Goal: Communication & Community: Answer question/provide support

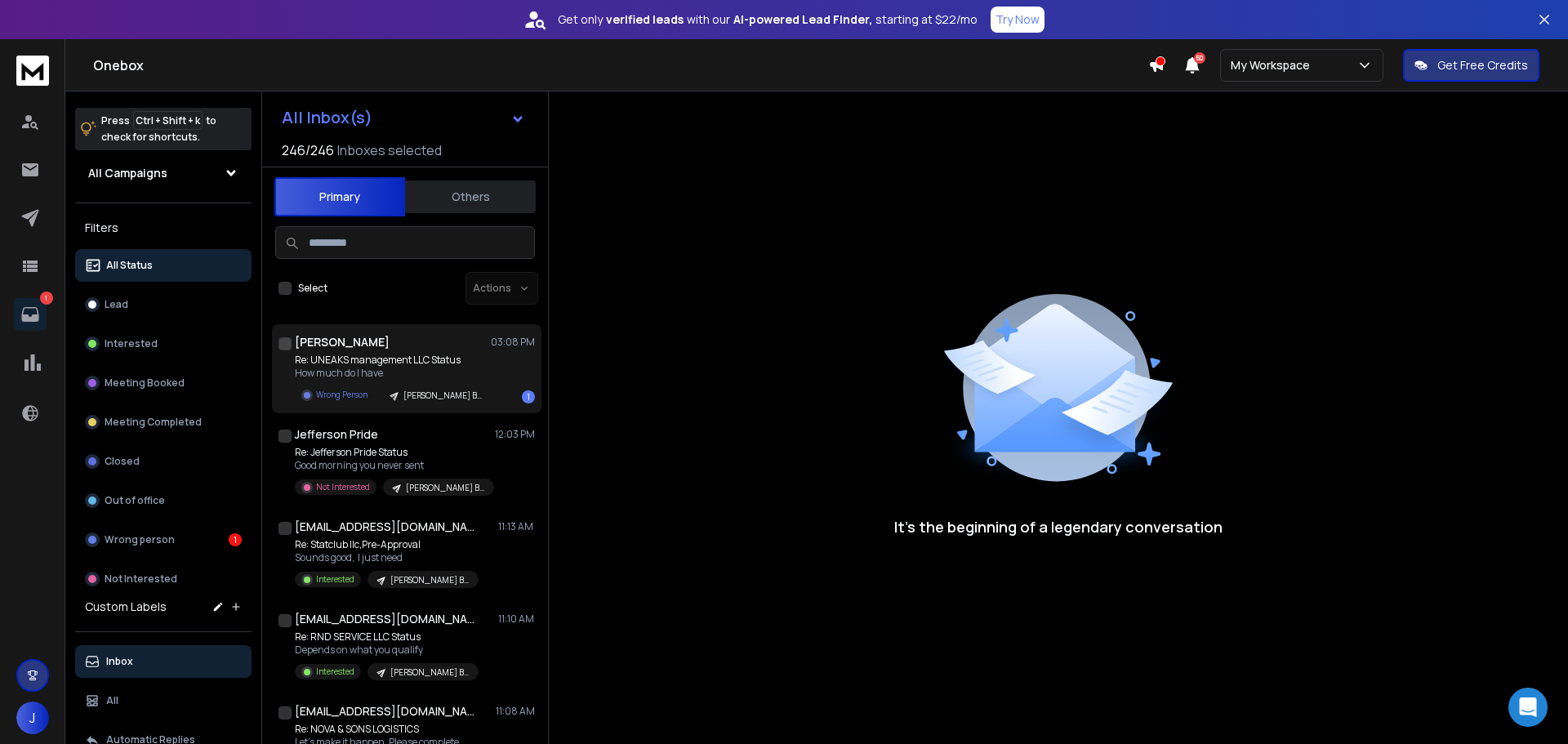
click at [398, 356] on p "Re: UNEAKS management LLC Status" at bounding box center [393, 360] width 196 height 13
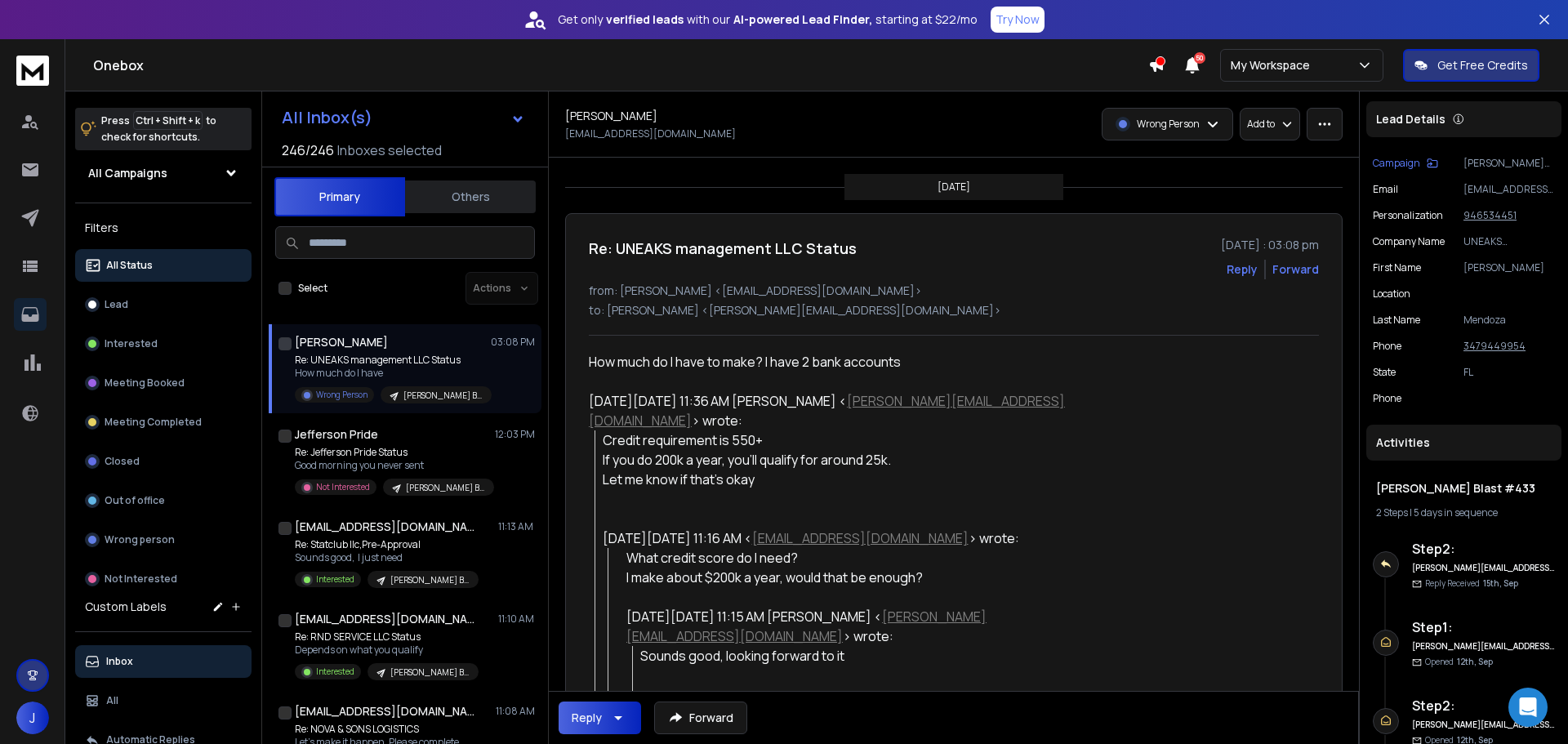
click at [737, 358] on div "How much do I have to make? I have 2 bank accounts" at bounding box center [827, 361] width 477 height 20
drag, startPoint x: 737, startPoint y: 358, endPoint x: 964, endPoint y: 381, distance: 228.2
click at [739, 357] on div "How much do I have to make? I have 2 bank accounts" at bounding box center [827, 361] width 477 height 20
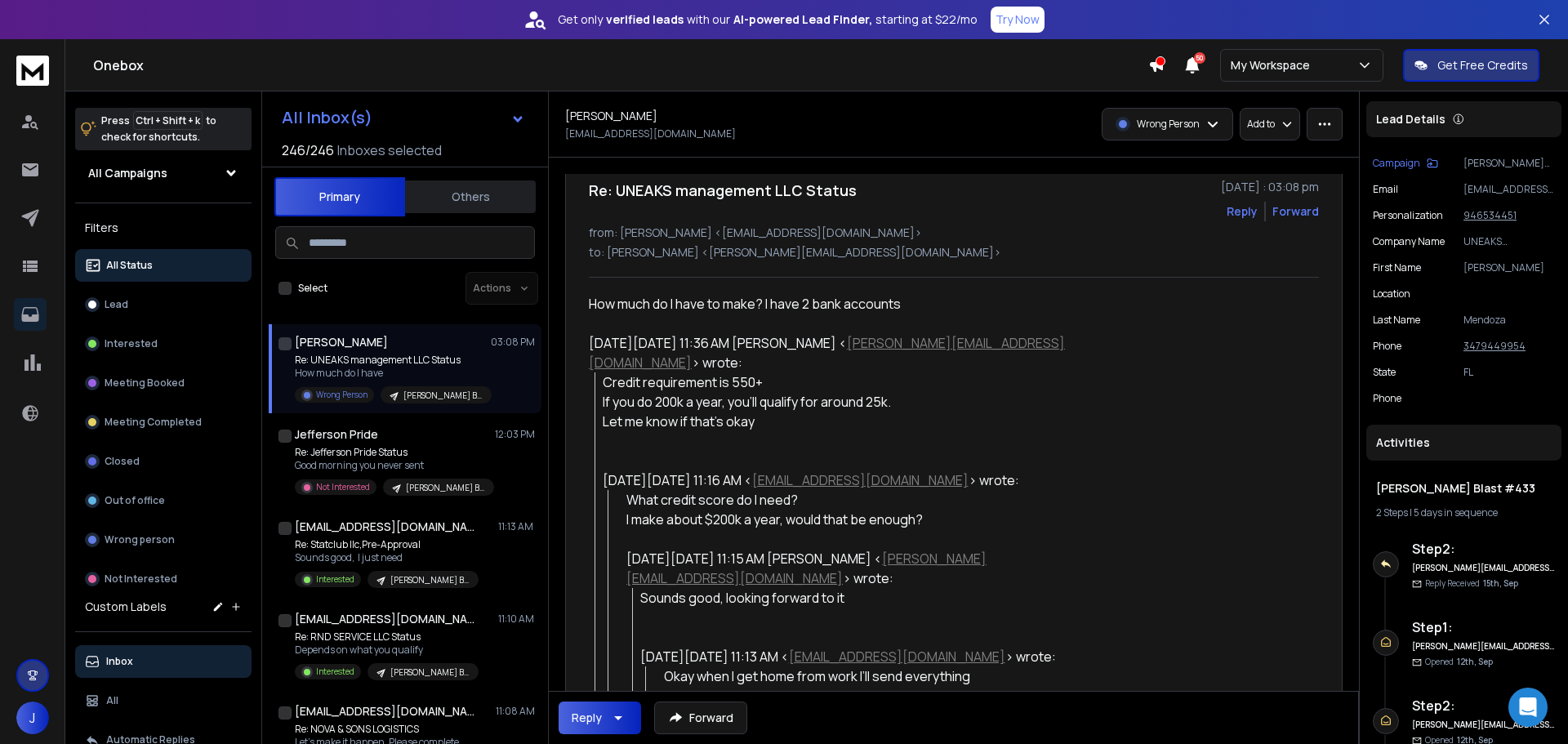
scroll to position [82, 0]
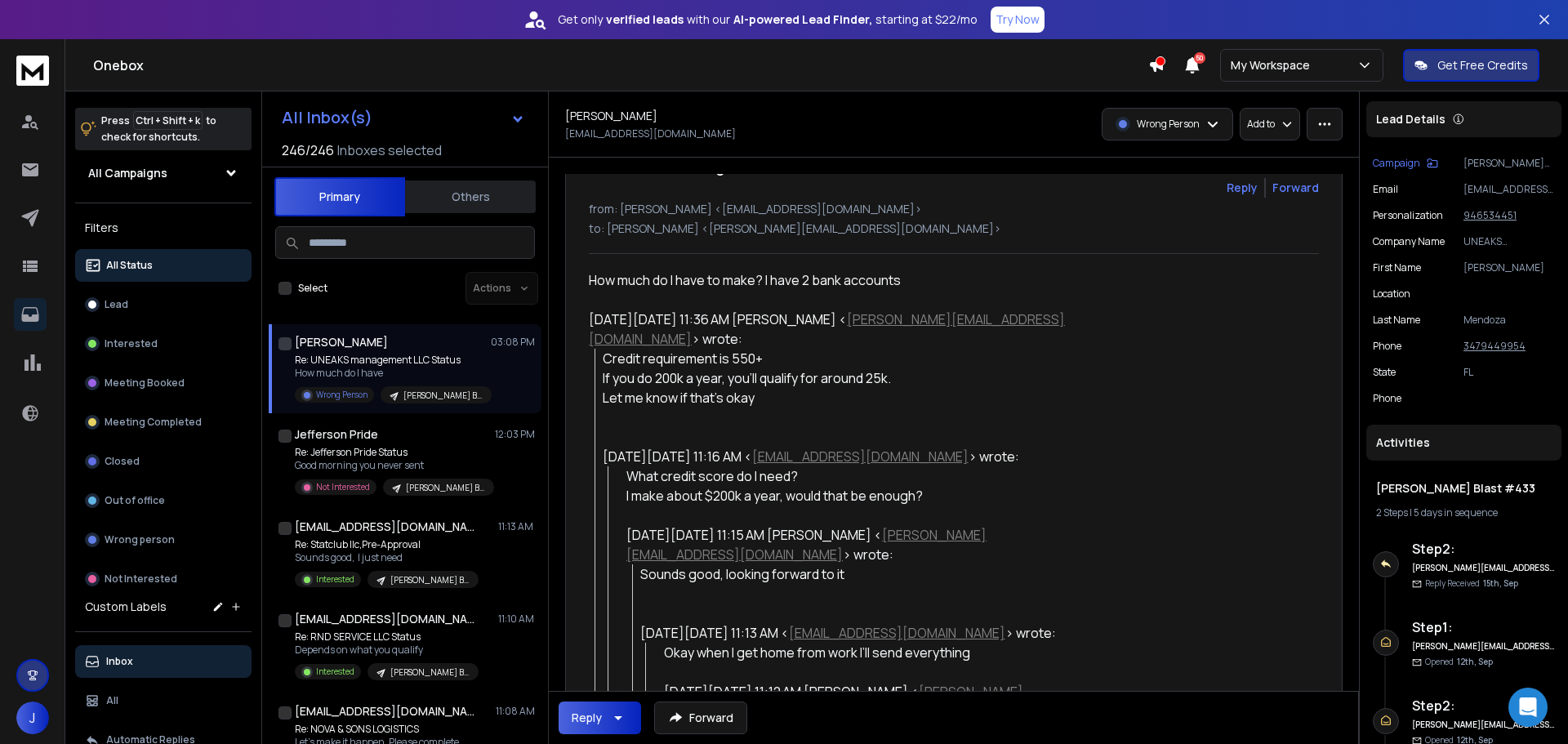
click at [646, 361] on div "Credit requirement is 550+" at bounding box center [834, 359] width 463 height 20
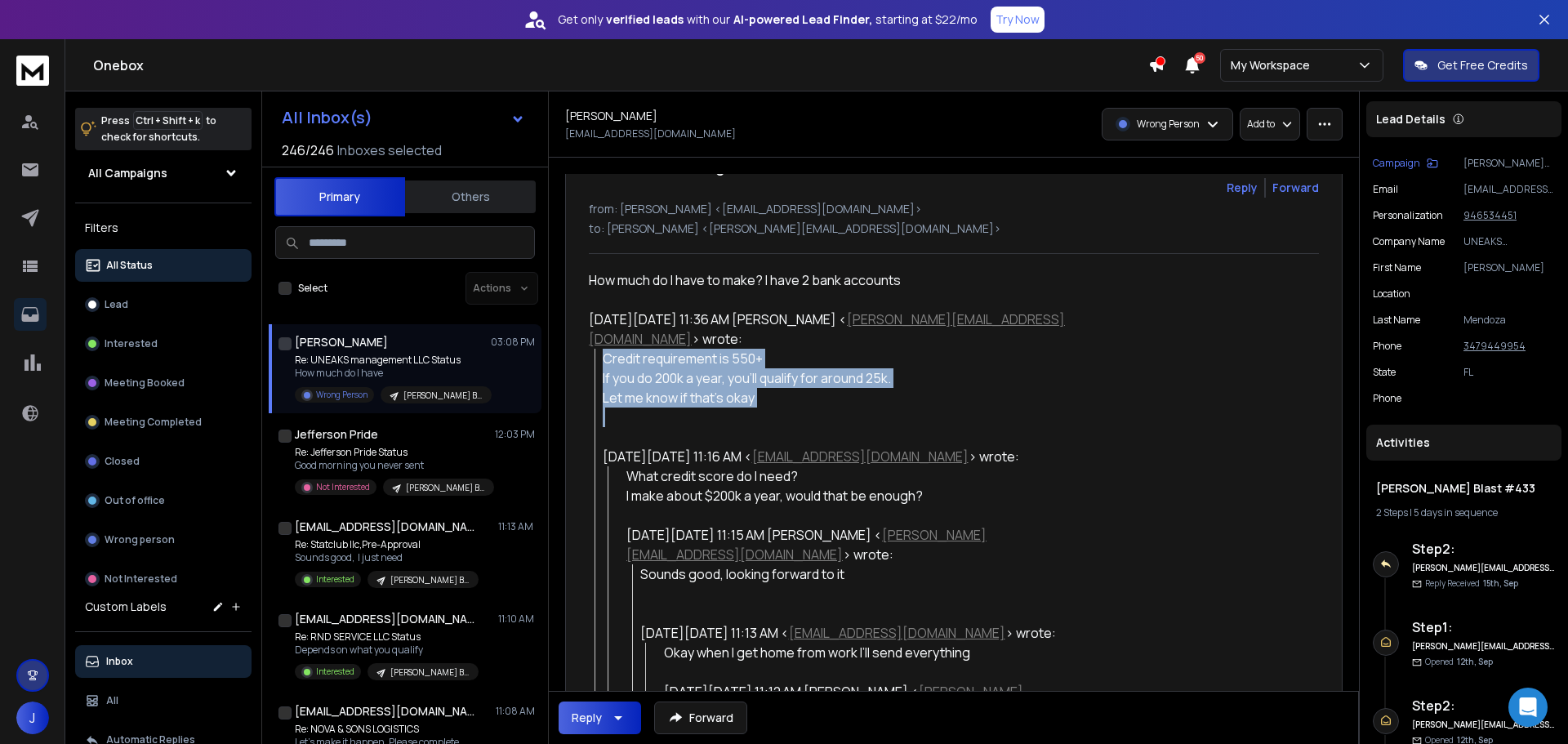
drag, startPoint x: 646, startPoint y: 361, endPoint x: 662, endPoint y: 401, distance: 43.1
click at [662, 401] on div "Let me know if that's okay" at bounding box center [834, 398] width 463 height 20
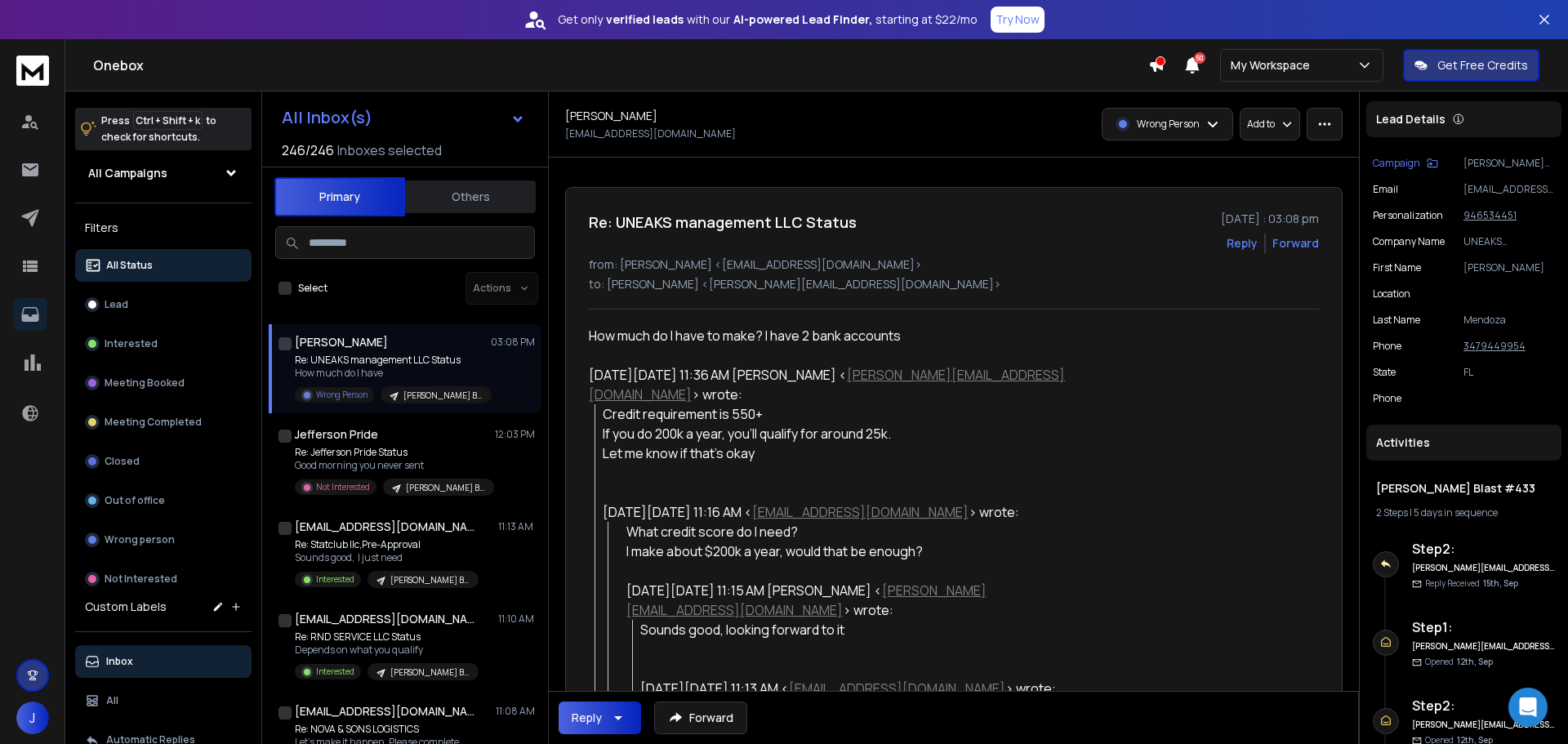
scroll to position [0, 0]
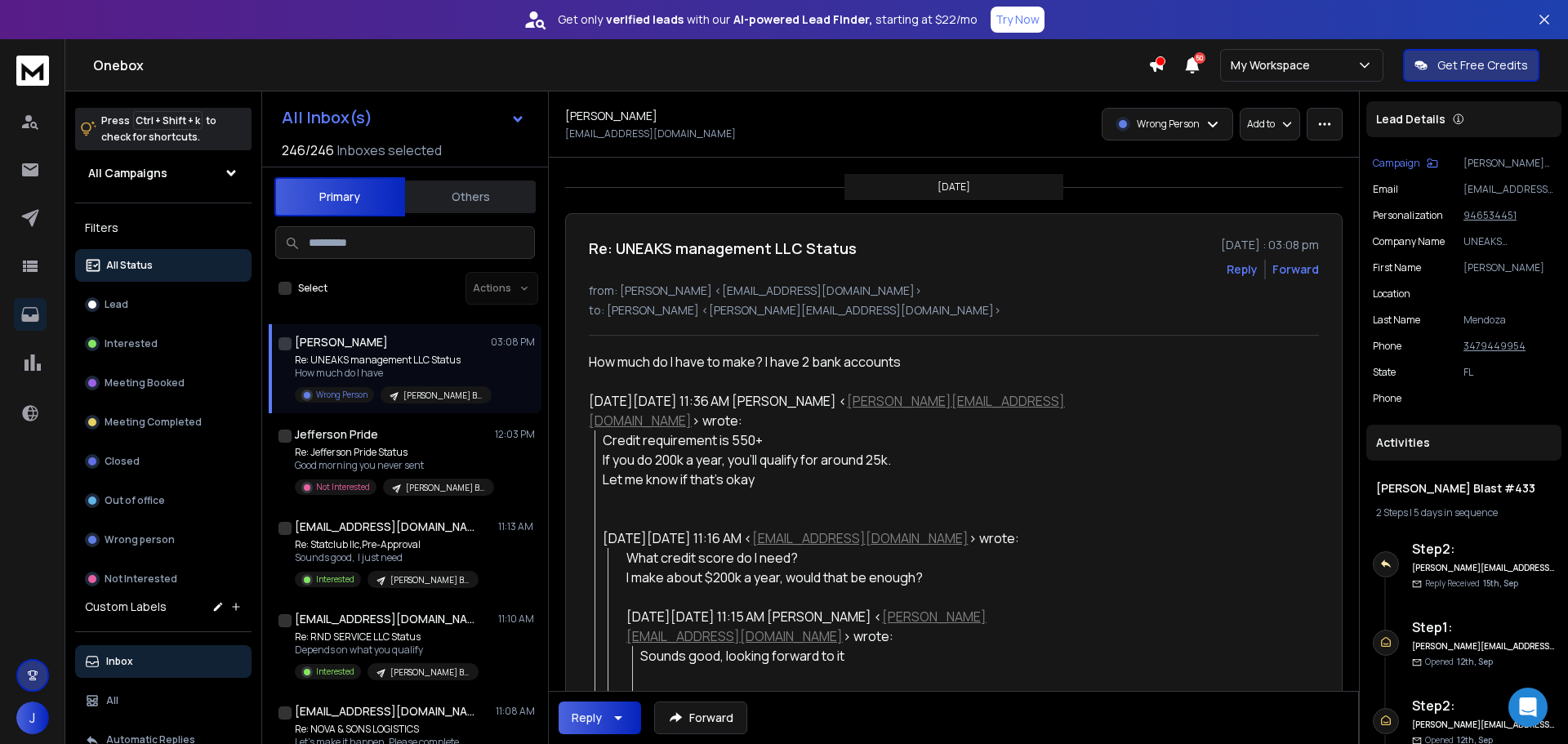
click at [1243, 271] on button "Reply" at bounding box center [1242, 270] width 31 height 16
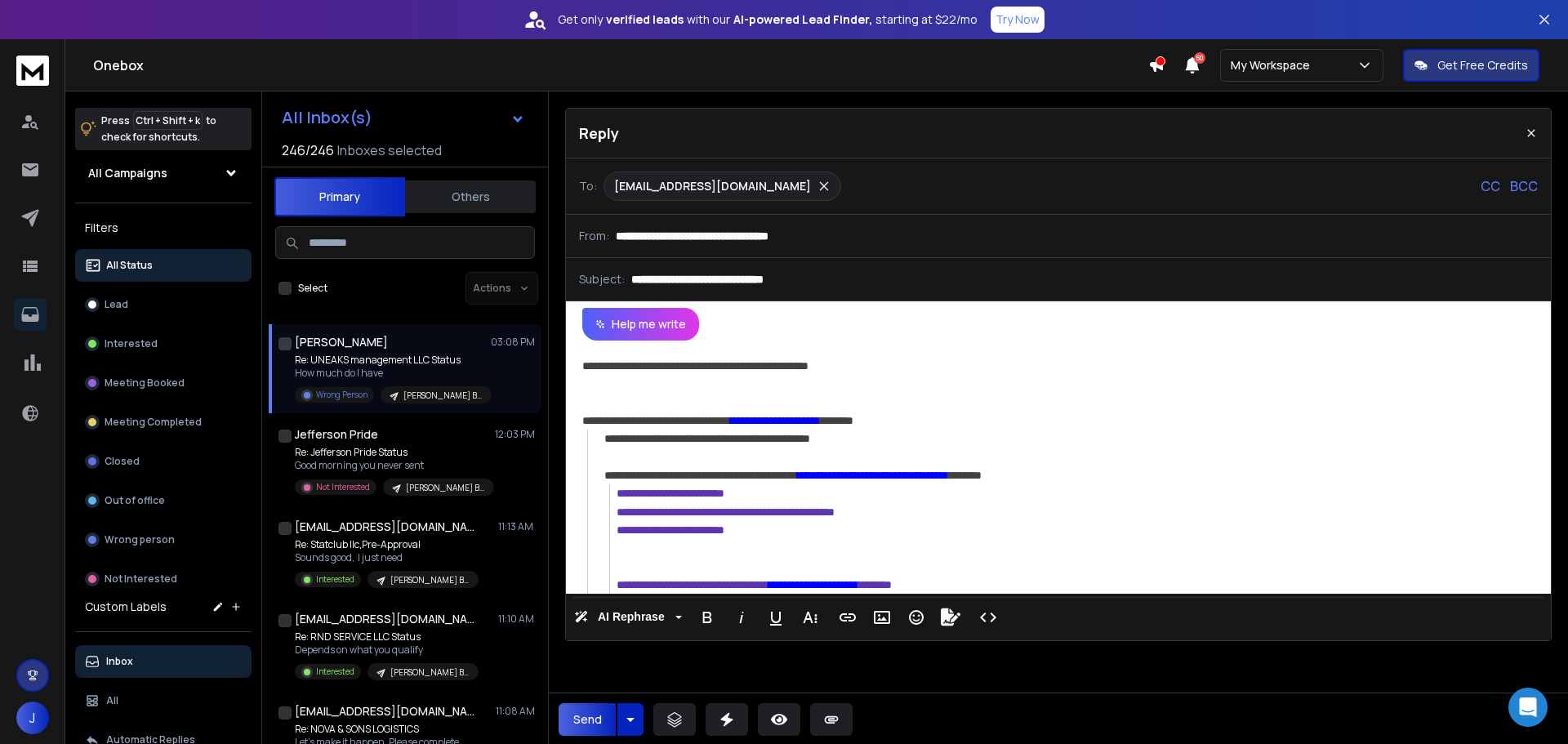
click at [597, 713] on button "Send" at bounding box center [588, 719] width 57 height 33
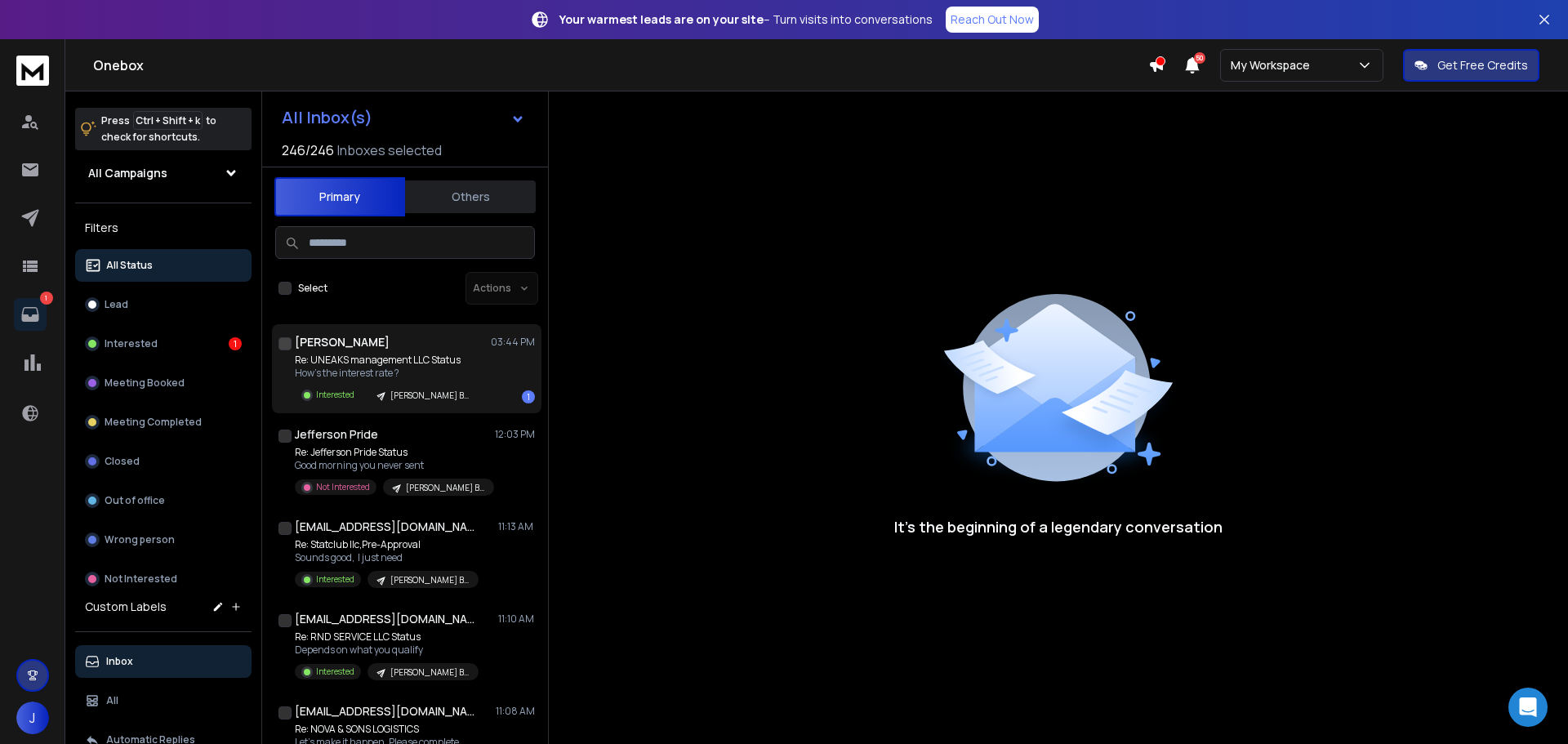
click at [441, 355] on p "Re: UNEAKS management LLC Status" at bounding box center [386, 360] width 183 height 13
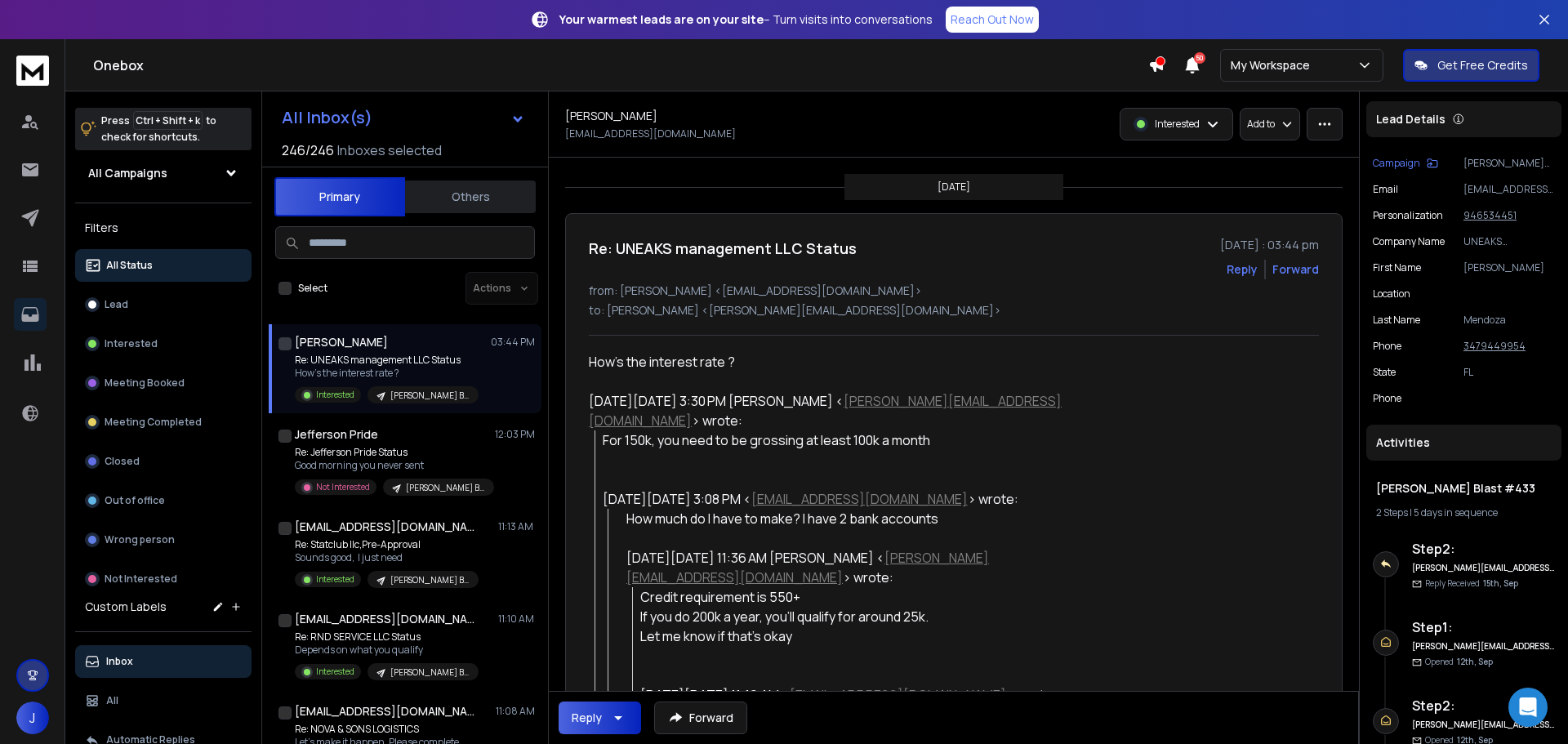
click at [716, 359] on div "How’s the interest rate ?" at bounding box center [827, 361] width 477 height 20
click at [913, 360] on div "How’s the interest rate ?" at bounding box center [827, 361] width 477 height 20
click at [643, 359] on div "How’s the interest rate ?" at bounding box center [827, 361] width 477 height 20
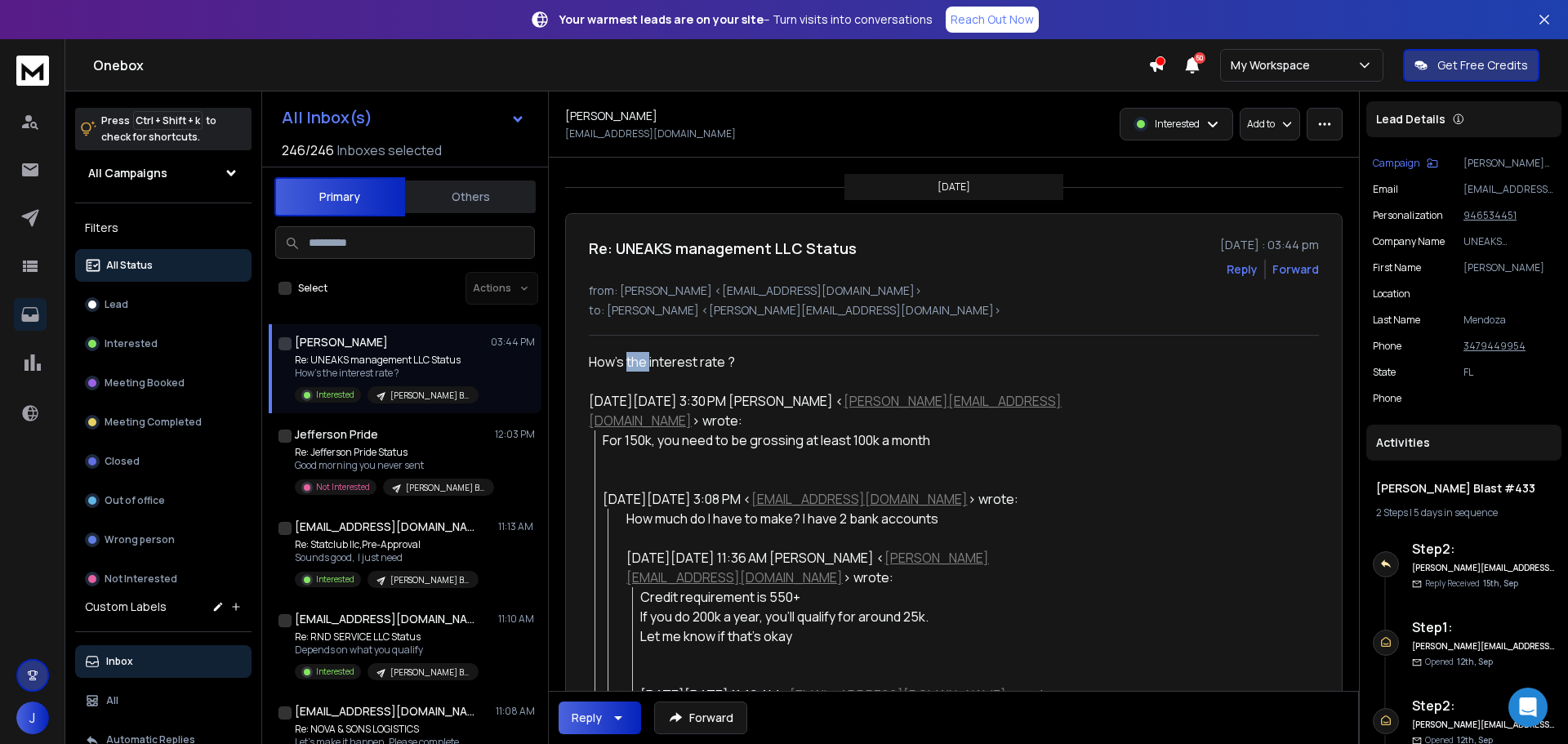
click at [643, 359] on div "How’s the interest rate ?" at bounding box center [827, 361] width 477 height 20
click at [1224, 274] on div "Reply Forward" at bounding box center [1270, 270] width 99 height 20
click at [1227, 269] on button "Reply" at bounding box center [1242, 270] width 31 height 16
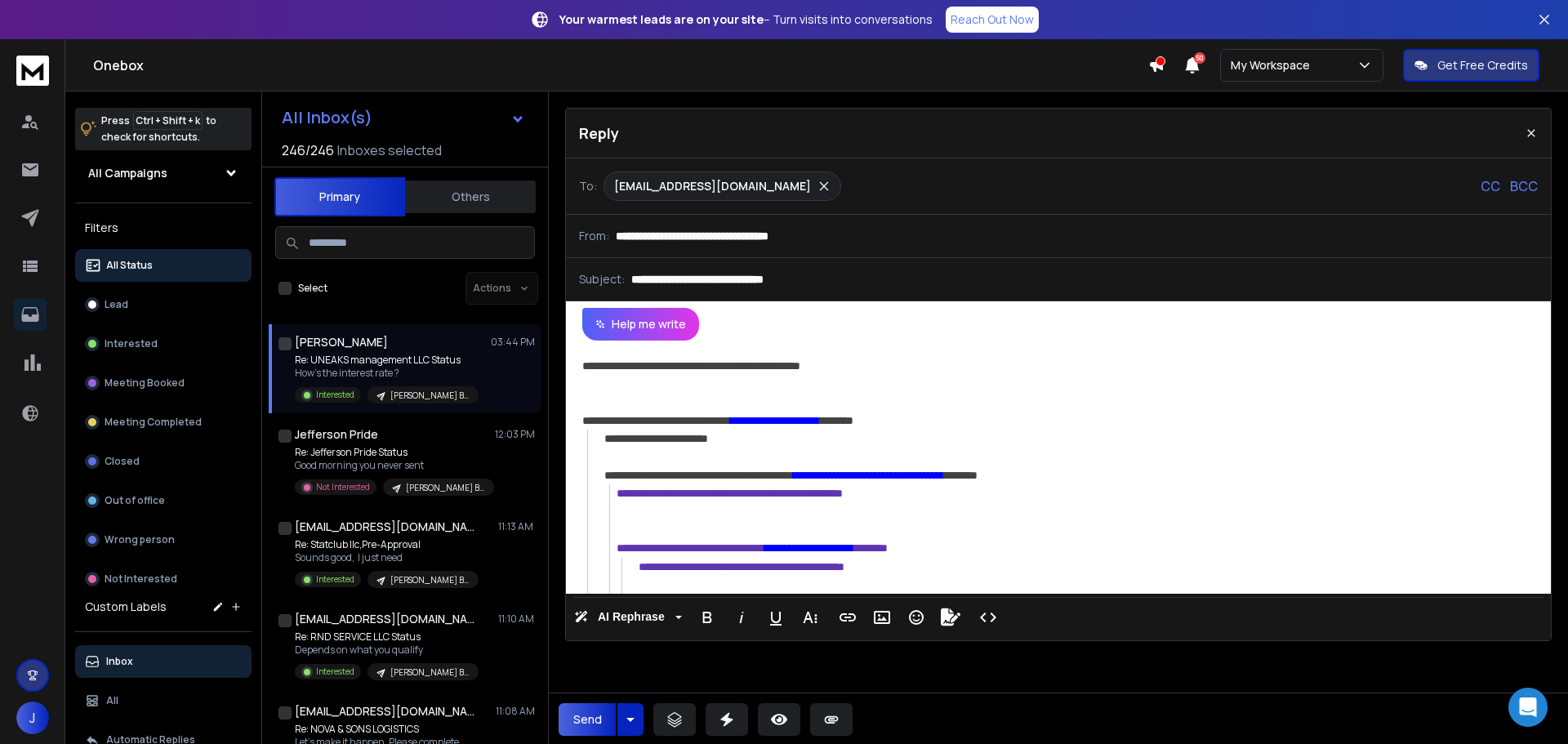
click at [589, 722] on button "Send" at bounding box center [588, 719] width 57 height 33
